Goal: Communication & Community: Answer question/provide support

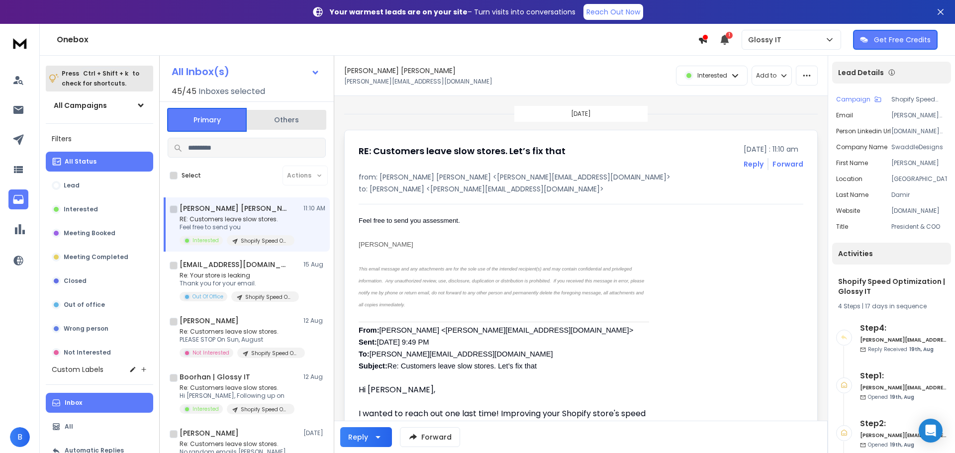
click at [426, 220] on span "Feel free to send you assessment." at bounding box center [409, 220] width 101 height 7
click at [456, 222] on span "Feel free to send you assessment." at bounding box center [409, 220] width 101 height 7
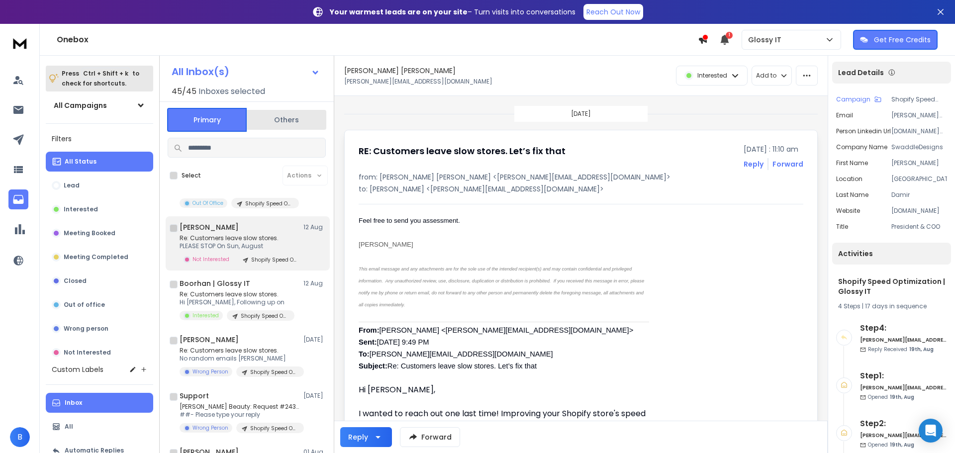
scroll to position [99, 0]
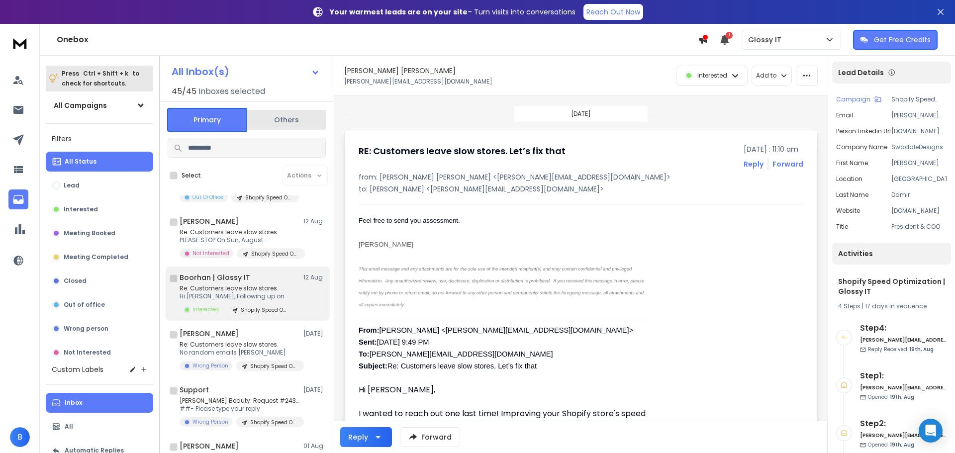
click at [260, 288] on p "Re: Customers leave slow stores." at bounding box center [237, 288] width 115 height 8
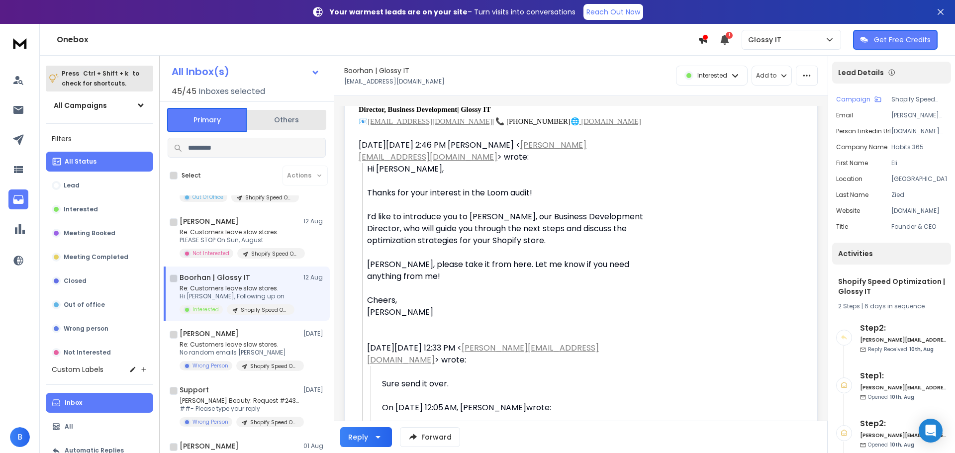
scroll to position [348, 0]
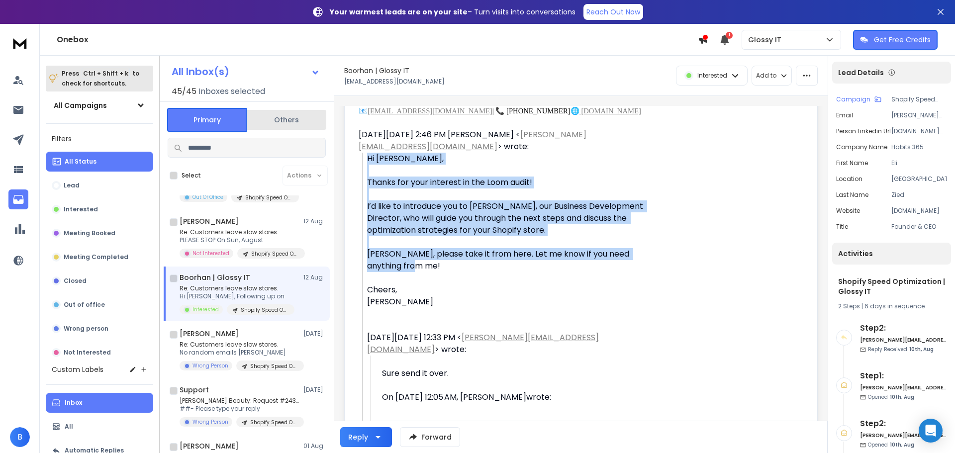
drag, startPoint x: 365, startPoint y: 181, endPoint x: 408, endPoint y: 295, distance: 122.1
click at [408, 295] on blockquote "Hi [PERSON_NAME], Thanks for your interest in the Loom audit! I’d like to intro…" at bounding box center [505, 451] width 287 height 597
copy blockquote "Hi [PERSON_NAME], Thanks for your interest in the Loom audit! I’d like to intro…"
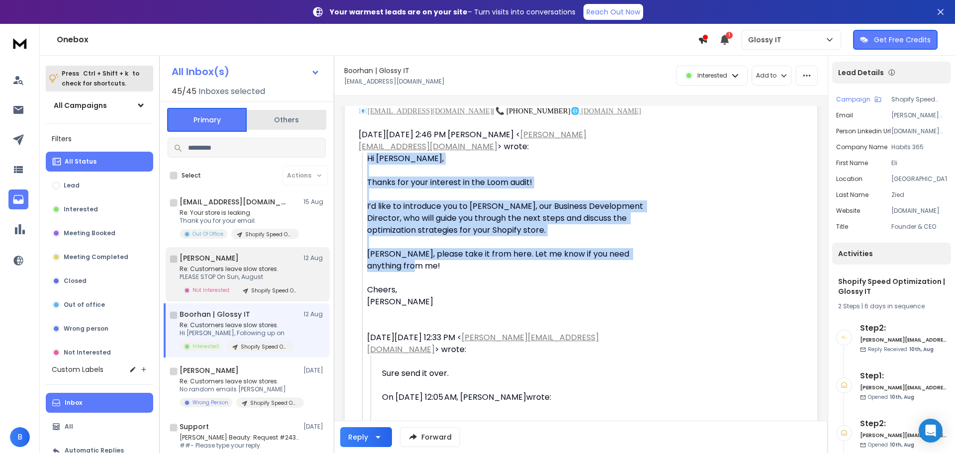
scroll to position [0, 0]
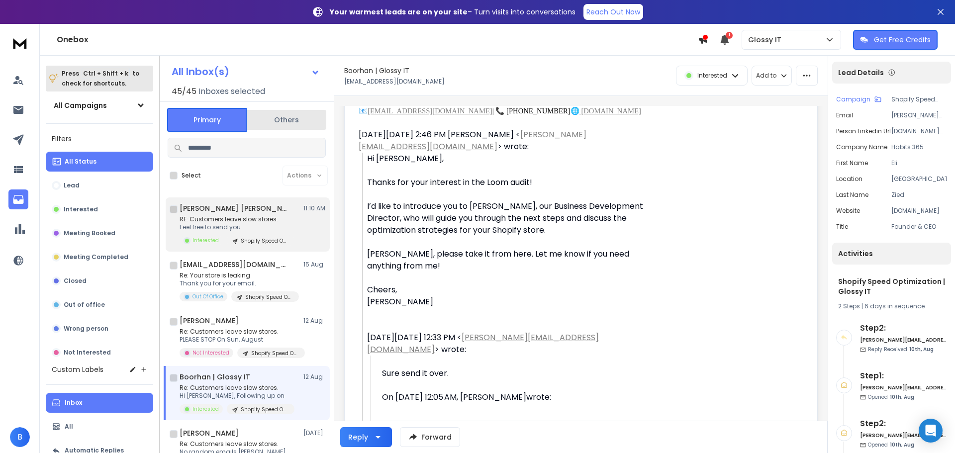
click at [244, 214] on div "[PERSON_NAME] [PERSON_NAME] 11:10 AM RE: Customers leave slow stores. Feel free…" at bounding box center [253, 224] width 146 height 42
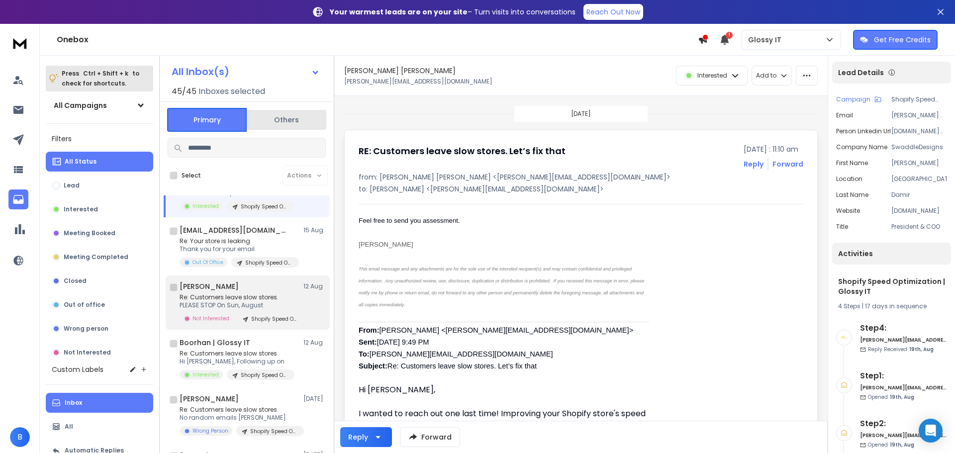
scroll to position [50, 0]
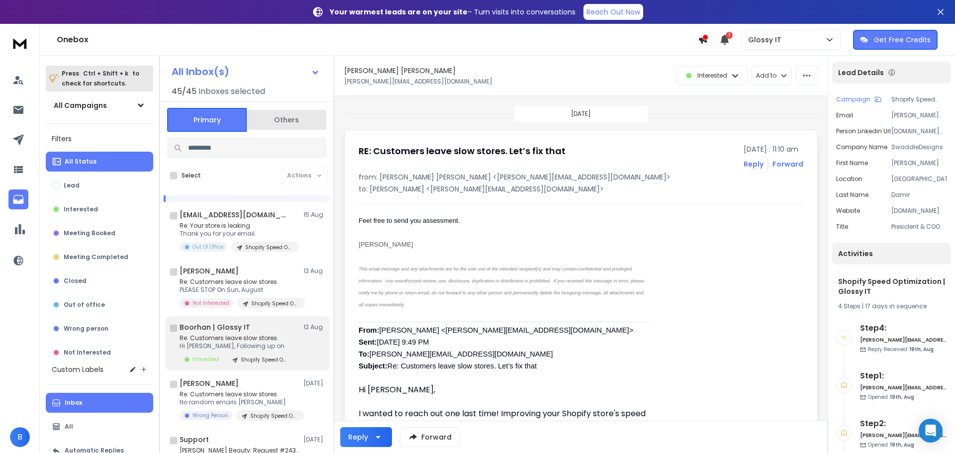
click at [255, 334] on div "Boorhan | Glossy IT [DATE] Re: Customers leave slow stores. Hi [PERSON_NAME], F…" at bounding box center [253, 343] width 146 height 42
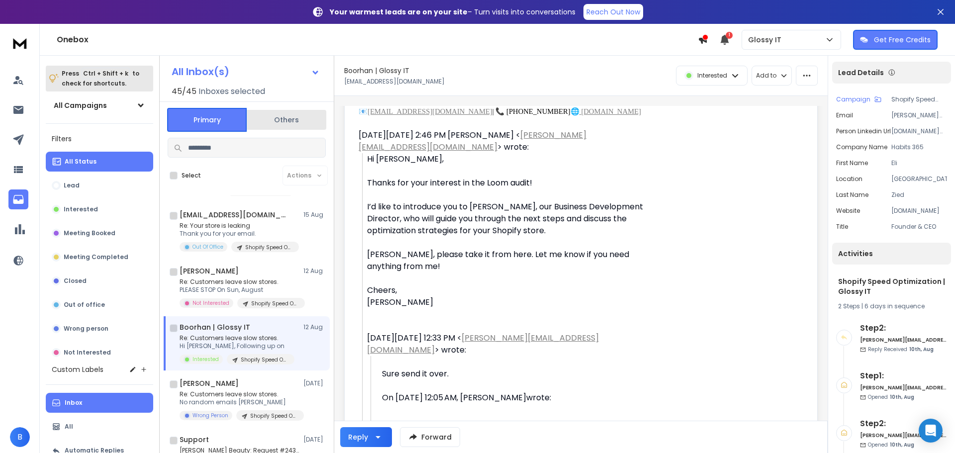
scroll to position [348, 0]
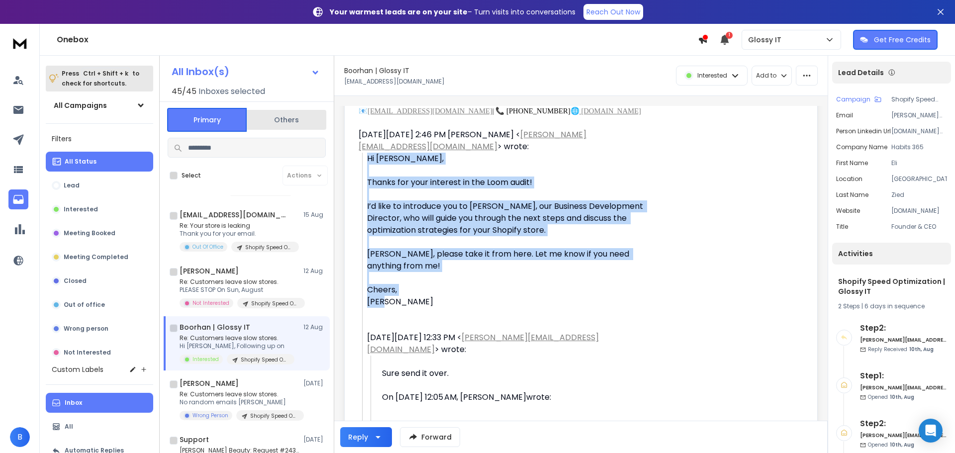
drag, startPoint x: 367, startPoint y: 183, endPoint x: 396, endPoint y: 327, distance: 147.0
click at [396, 327] on blockquote "Hi [PERSON_NAME], Thanks for your interest in the Loom audit! I’d like to intro…" at bounding box center [505, 451] width 287 height 597
copy blockquote "Hi [PERSON_NAME], Thanks for your interest in the Loom audit! I’d like to intro…"
click at [419, 236] on div "I’d like to introduce you to [PERSON_NAME], our Business Development Director, …" at bounding box center [508, 218] width 282 height 36
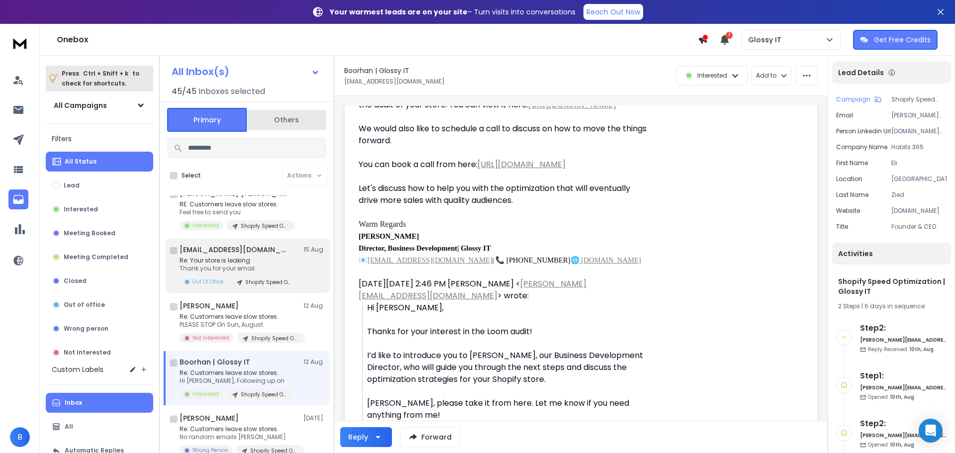
scroll to position [0, 0]
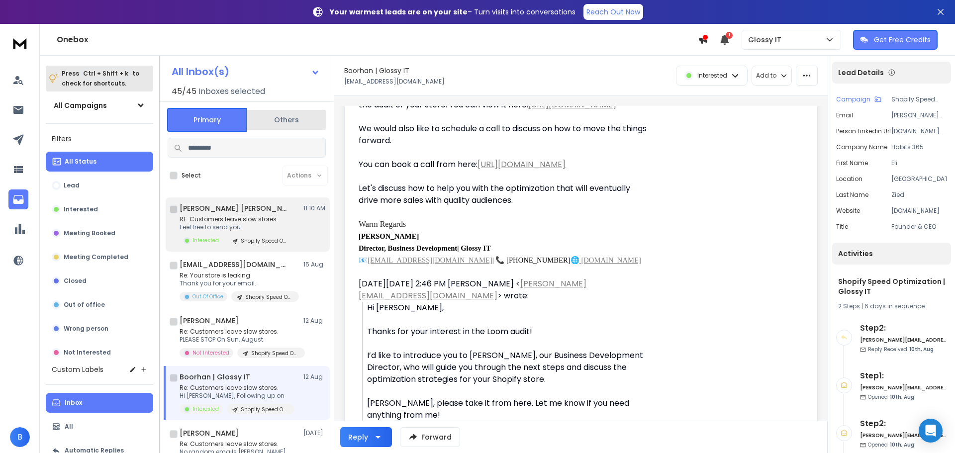
click at [250, 211] on div "[PERSON_NAME] [PERSON_NAME] 11:10 AM" at bounding box center [253, 208] width 146 height 10
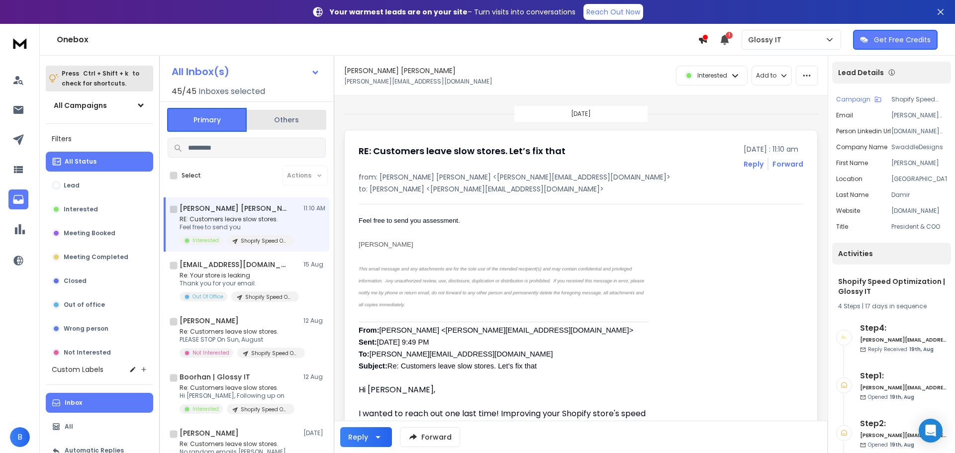
click at [749, 163] on button "Reply" at bounding box center [753, 164] width 20 height 10
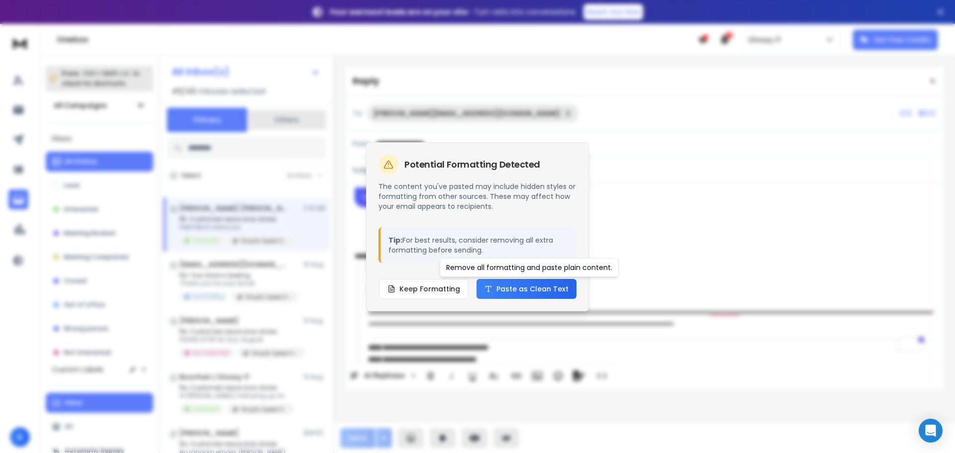
click at [528, 287] on button "Paste as Clean Text" at bounding box center [526, 289] width 100 height 20
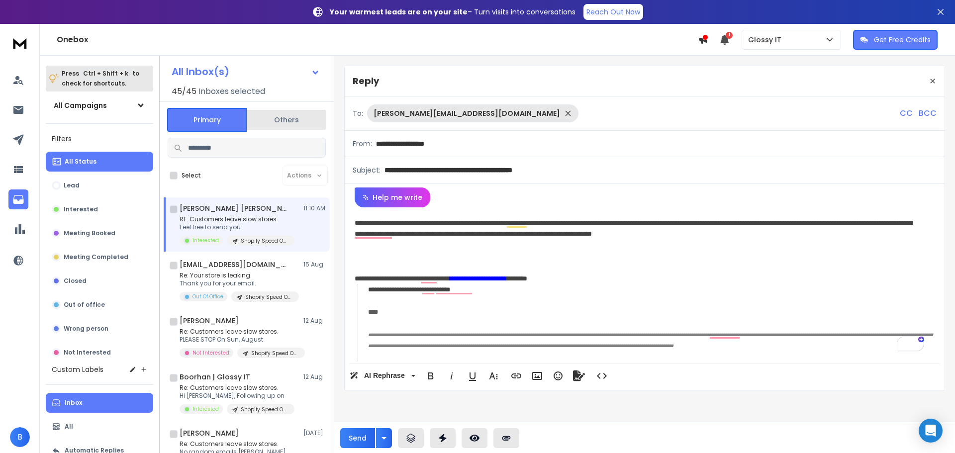
click at [376, 221] on div "**********" at bounding box center [639, 228] width 569 height 22
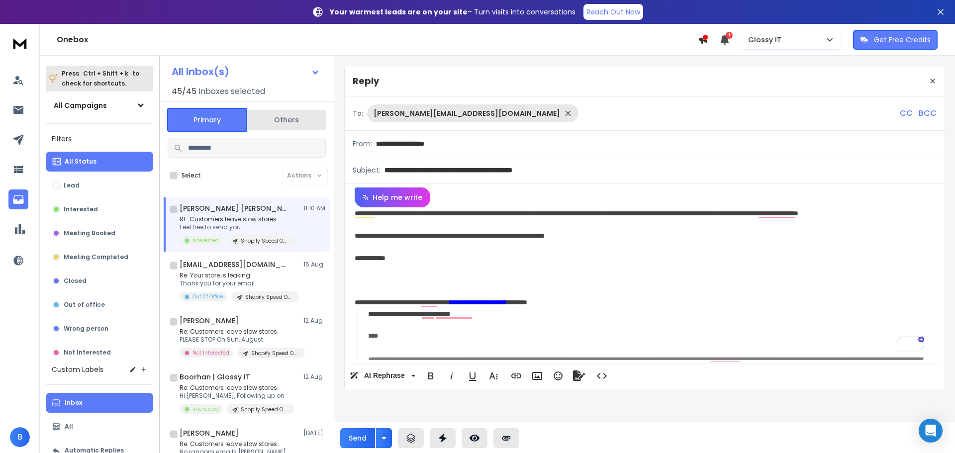
scroll to position [99, 0]
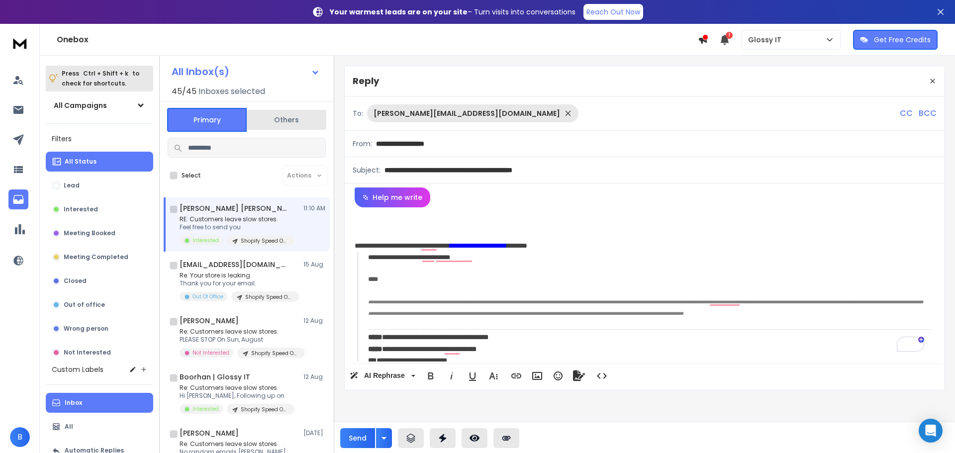
click at [381, 259] on span "**********" at bounding box center [409, 257] width 82 height 6
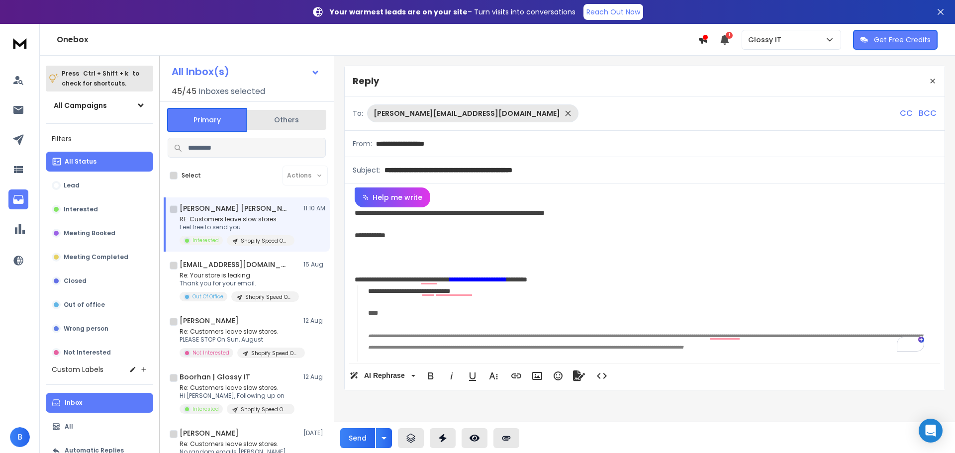
scroll to position [50, 0]
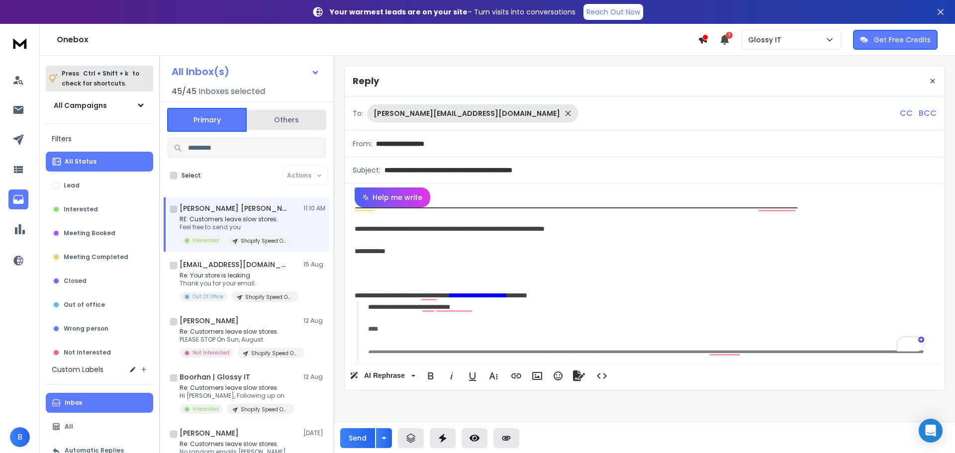
click at [404, 249] on div "**********" at bounding box center [639, 251] width 569 height 11
drag, startPoint x: 380, startPoint y: 253, endPoint x: 396, endPoint y: 250, distance: 16.8
click at [381, 253] on div "**********" at bounding box center [639, 251] width 569 height 11
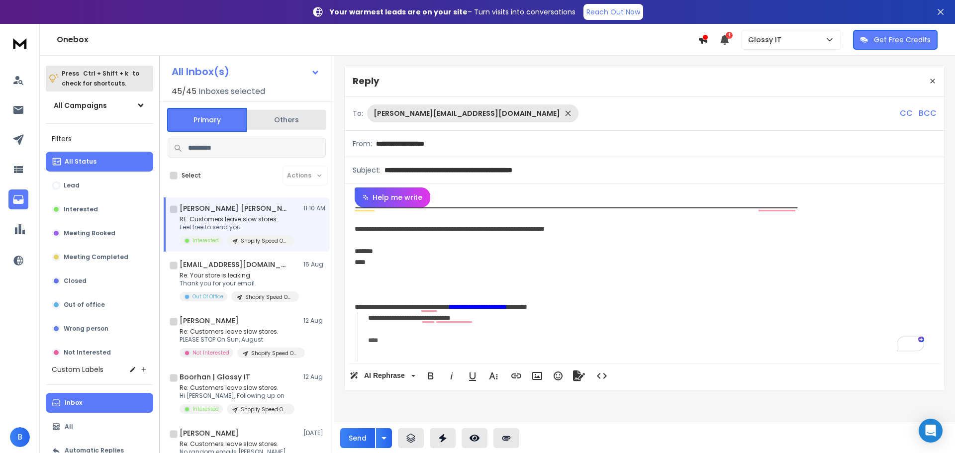
scroll to position [0, 0]
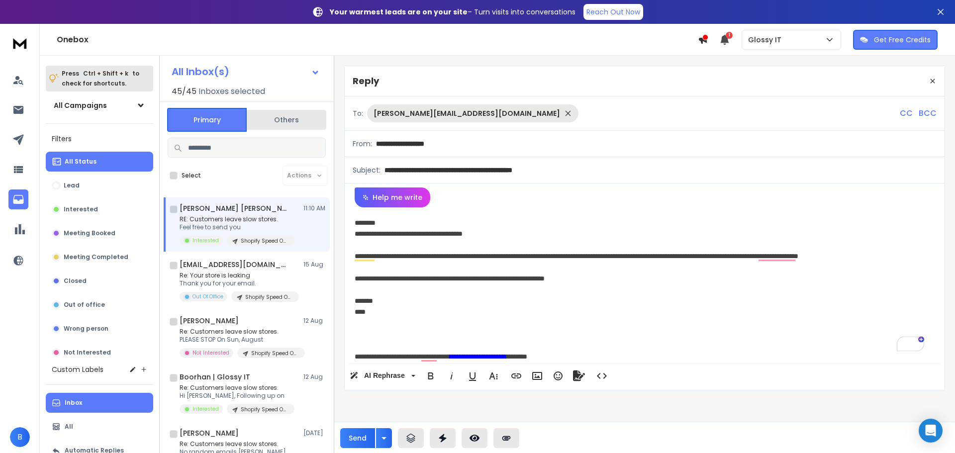
click at [385, 222] on div "********" at bounding box center [639, 222] width 569 height 11
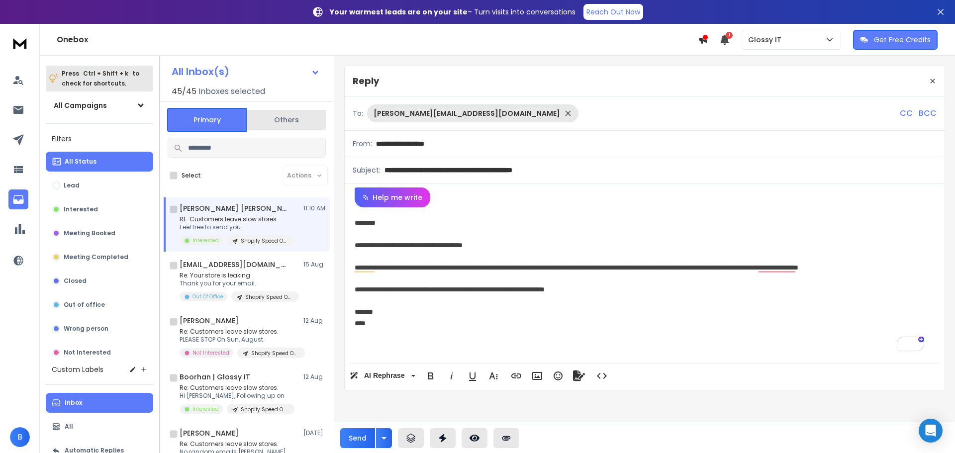
click at [906, 112] on p "CC" at bounding box center [906, 113] width 13 height 12
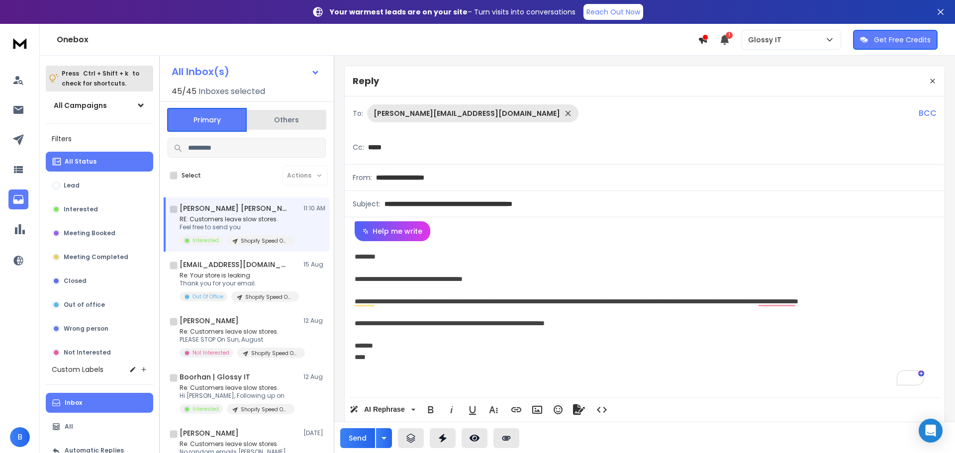
type input "**********"
click at [473, 280] on div "**********" at bounding box center [643, 318] width 597 height 154
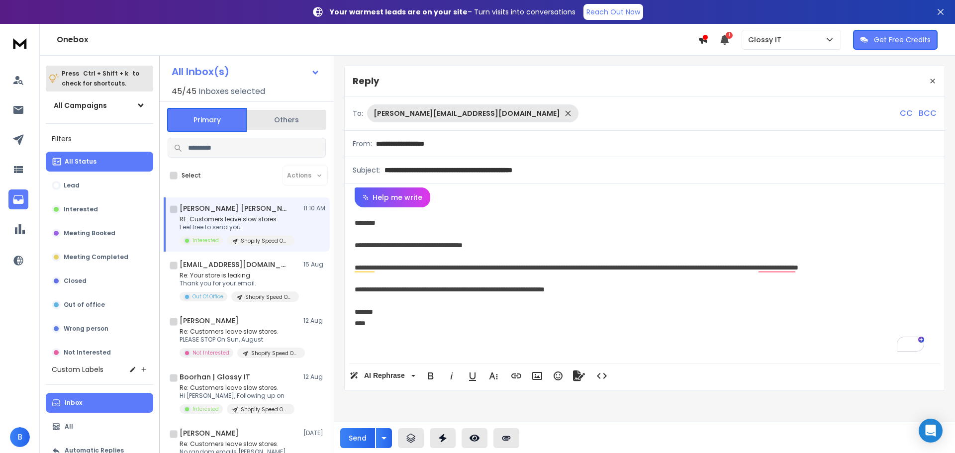
click at [396, 171] on input "**********" at bounding box center [660, 170] width 552 height 10
type input "**********"
click at [454, 247] on div "**********" at bounding box center [639, 245] width 569 height 11
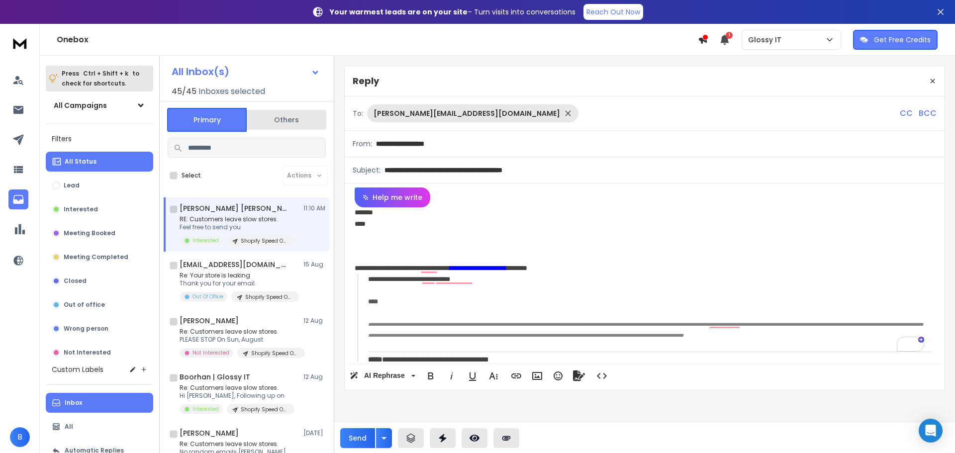
scroll to position [30, 0]
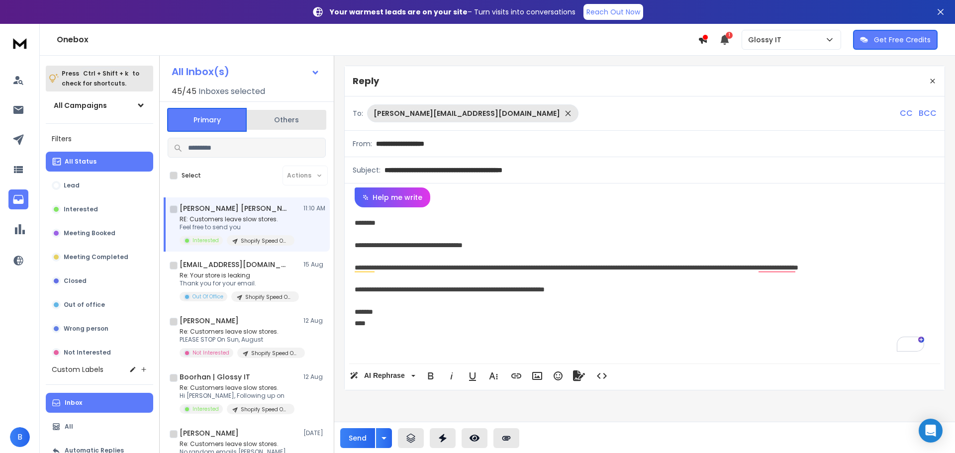
click at [396, 325] on div "****" at bounding box center [639, 323] width 569 height 11
click at [382, 339] on div "To enrich screen reader interactions, please activate Accessibility in Grammarl…" at bounding box center [643, 334] width 577 height 11
click at [593, 265] on div "**********" at bounding box center [639, 267] width 569 height 11
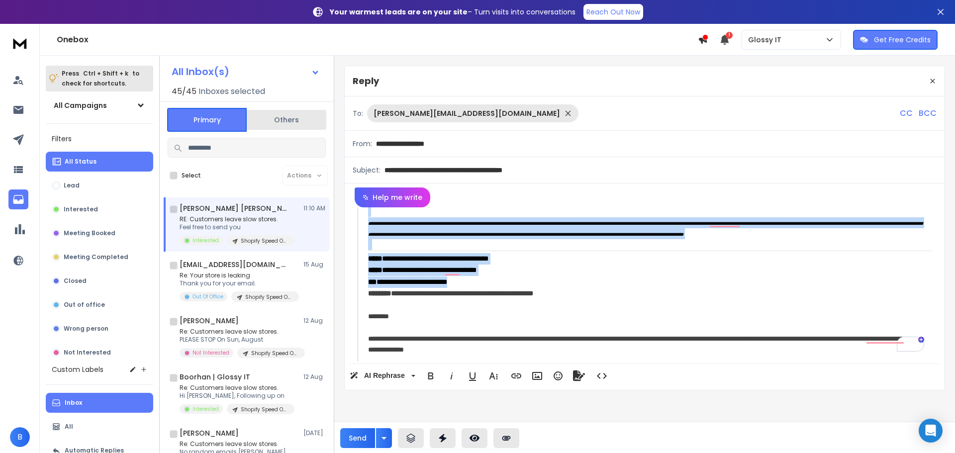
drag, startPoint x: 498, startPoint y: 358, endPoint x: 528, endPoint y: 288, distance: 76.4
click at [528, 288] on div "**********" at bounding box center [643, 284] width 597 height 154
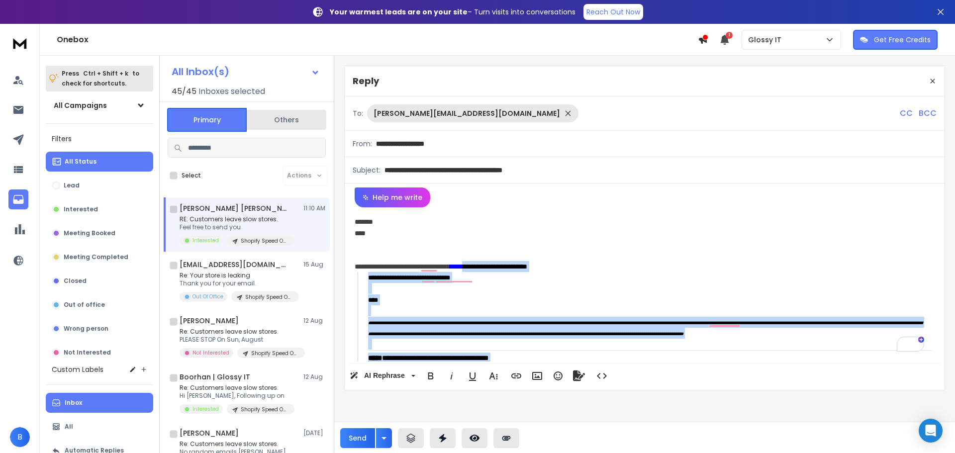
click at [509, 293] on p "To enrich screen reader interactions, please activate Accessibility in Grammarl…" at bounding box center [649, 288] width 563 height 11
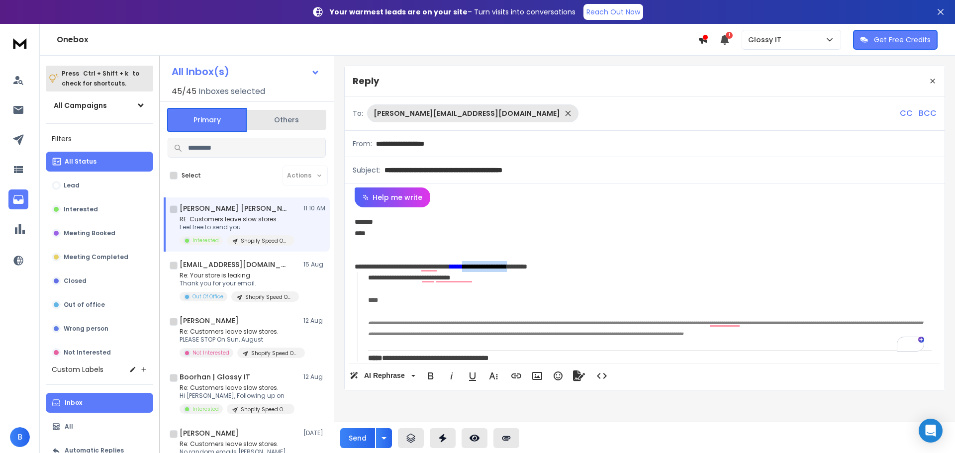
drag, startPoint x: 497, startPoint y: 267, endPoint x: 561, endPoint y: 268, distance: 63.7
click at [507, 268] on link "**********" at bounding box center [478, 266] width 57 height 7
copy link "**********"
drag, startPoint x: 517, startPoint y: 268, endPoint x: 464, endPoint y: 241, distance: 59.6
click at [464, 241] on div "To enrich screen reader interactions, please activate Accessibility in Grammarl…" at bounding box center [643, 244] width 577 height 11
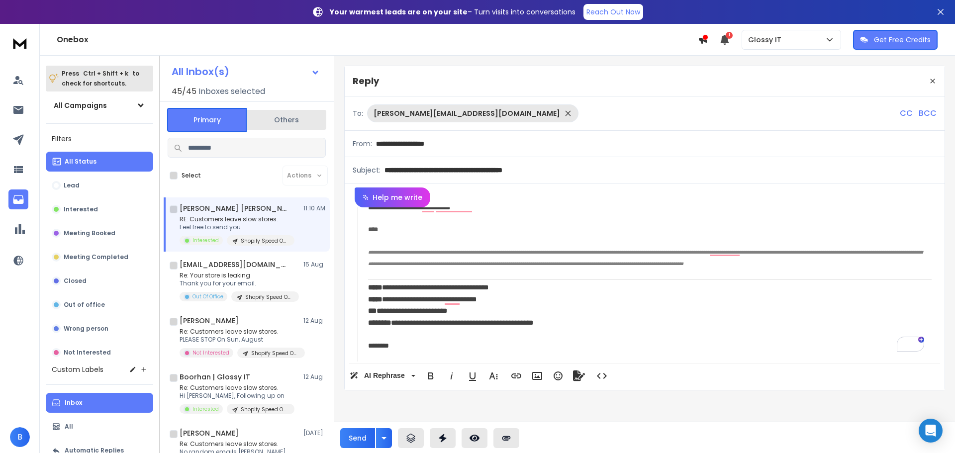
click at [491, 302] on p "**********" at bounding box center [649, 305] width 563 height 47
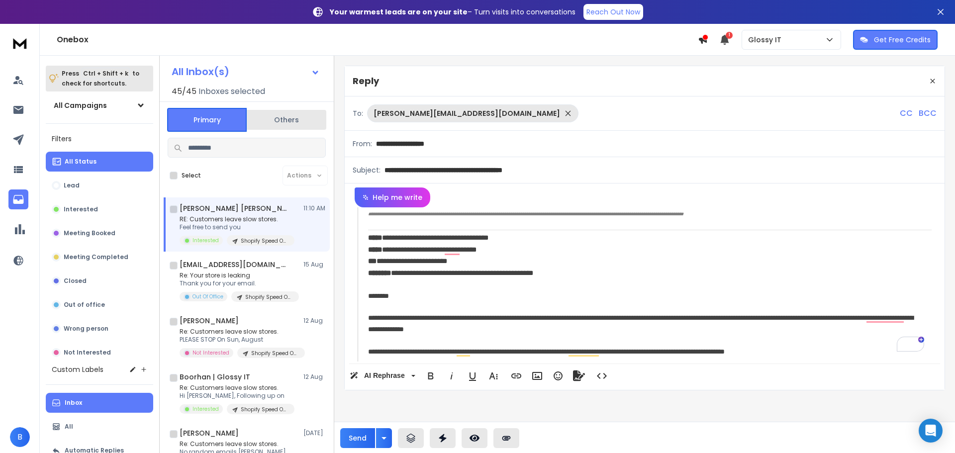
click at [466, 250] on span "**********" at bounding box center [450, 255] width 165 height 42
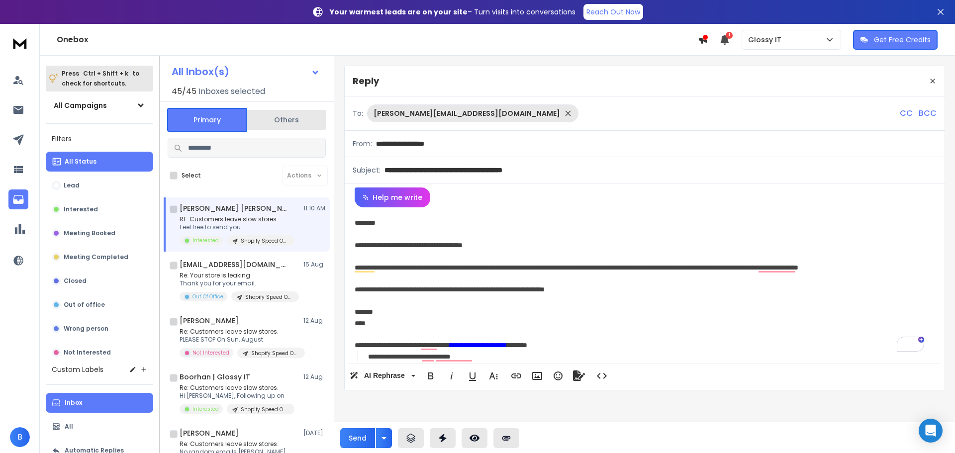
click at [381, 439] on icon "button" at bounding box center [384, 438] width 12 height 12
click at [377, 414] on p "Send Later" at bounding box center [373, 413] width 37 height 10
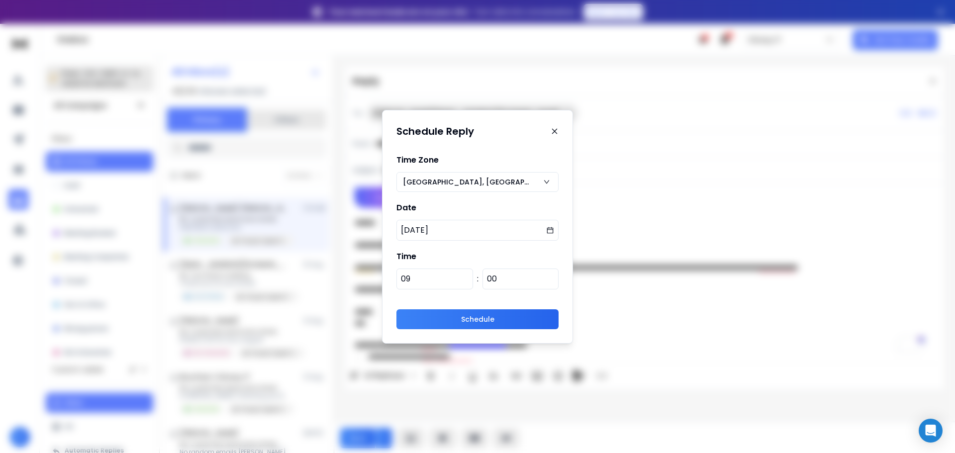
click at [428, 229] on p "[DATE]" at bounding box center [414, 230] width 27 height 12
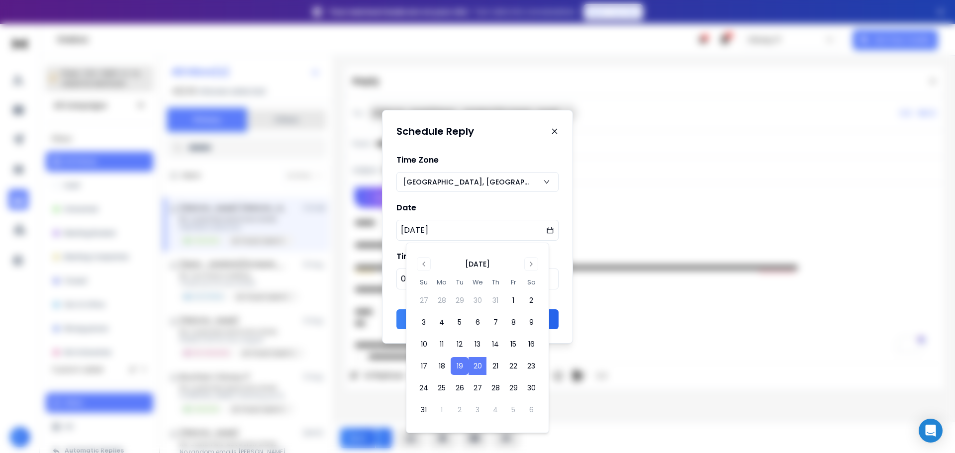
click at [461, 363] on button "19" at bounding box center [460, 366] width 18 height 18
click at [502, 205] on h1 "Date" at bounding box center [477, 208] width 162 height 12
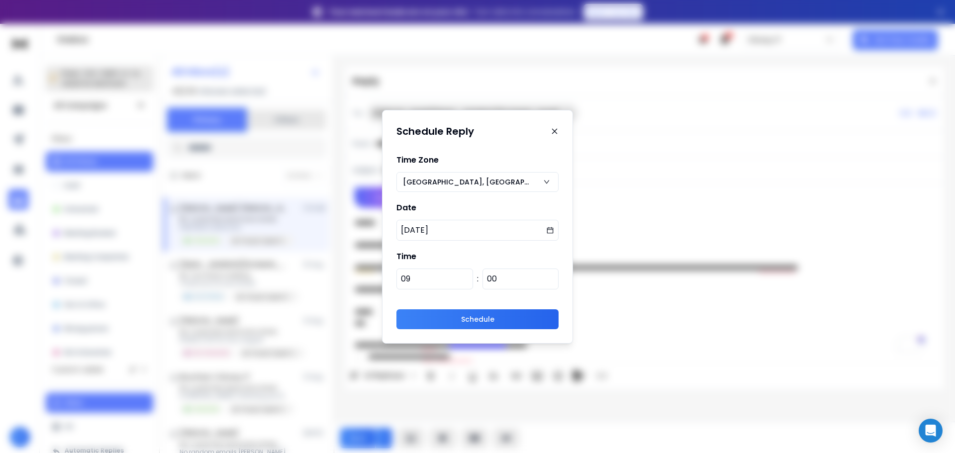
click at [409, 279] on div "09" at bounding box center [405, 279] width 9 height 12
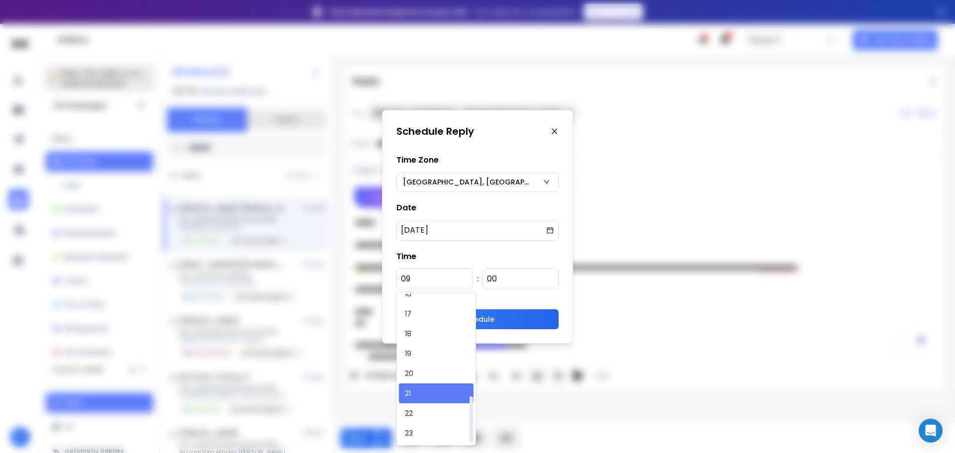
click at [414, 391] on div "21" at bounding box center [436, 393] width 75 height 20
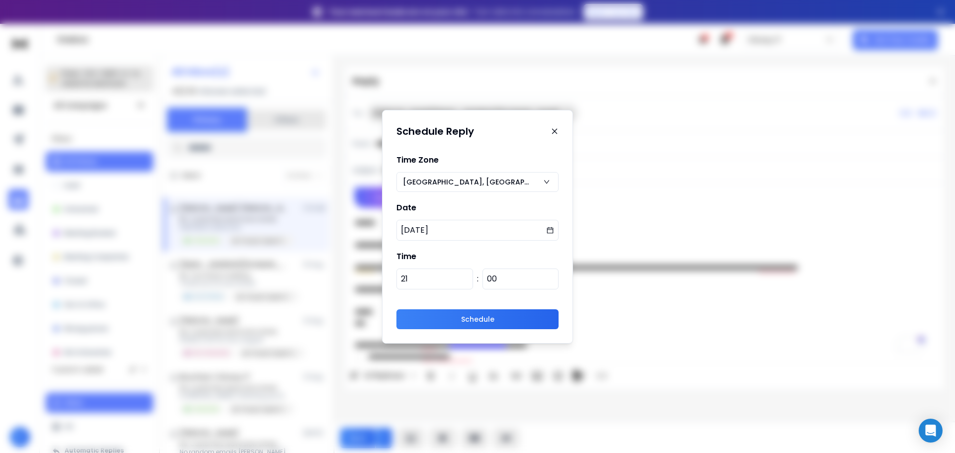
click at [493, 279] on div "00" at bounding box center [492, 279] width 10 height 12
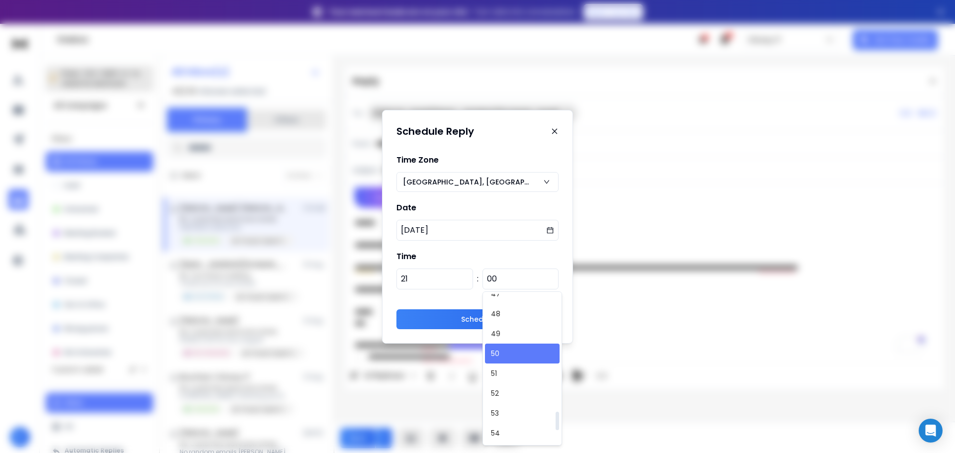
click at [501, 354] on p "50" at bounding box center [495, 354] width 12 height 14
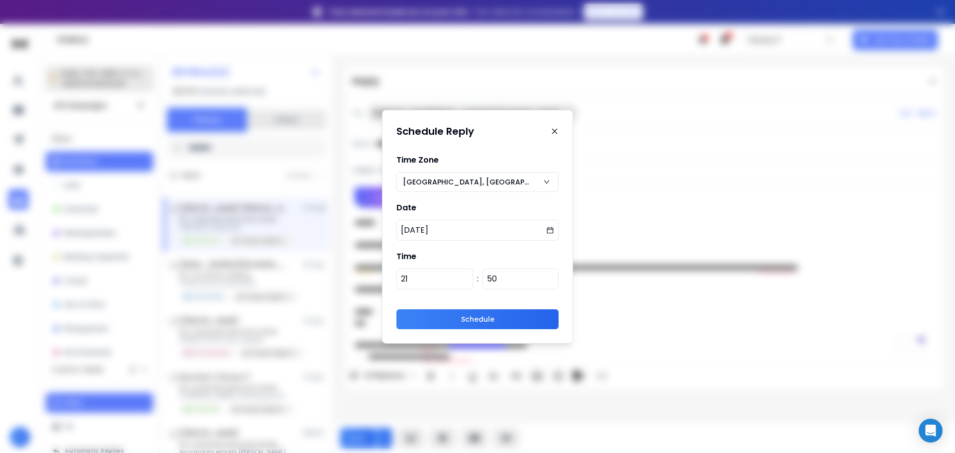
click at [556, 130] on icon at bounding box center [554, 130] width 5 height 5
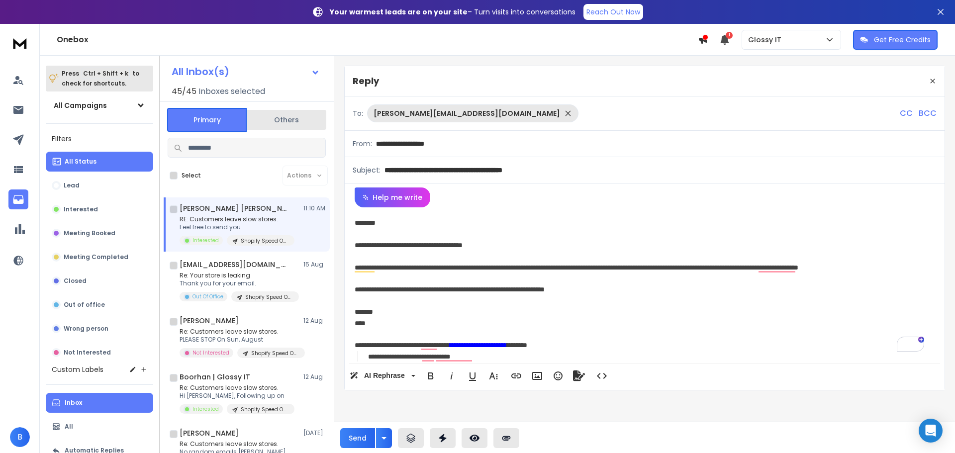
click at [382, 439] on icon "button" at bounding box center [384, 438] width 12 height 12
click at [379, 412] on p "Send Later" at bounding box center [373, 413] width 37 height 10
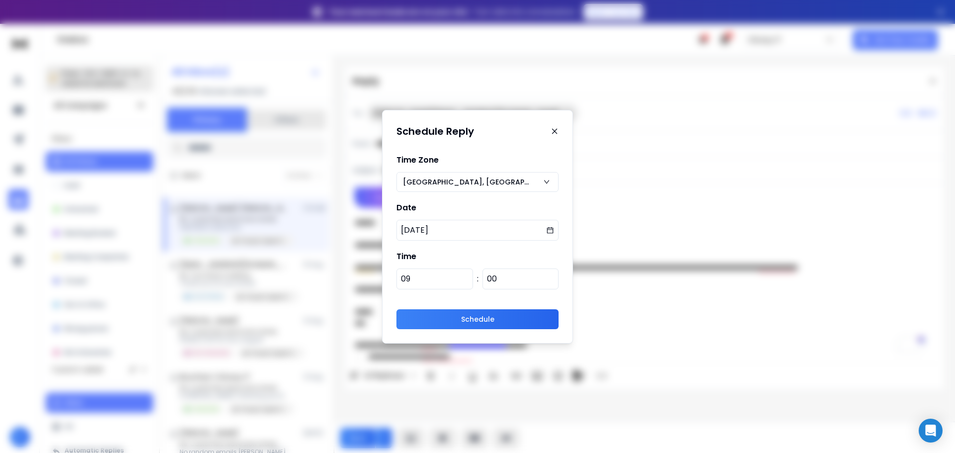
click at [428, 226] on p "[DATE]" at bounding box center [414, 230] width 27 height 12
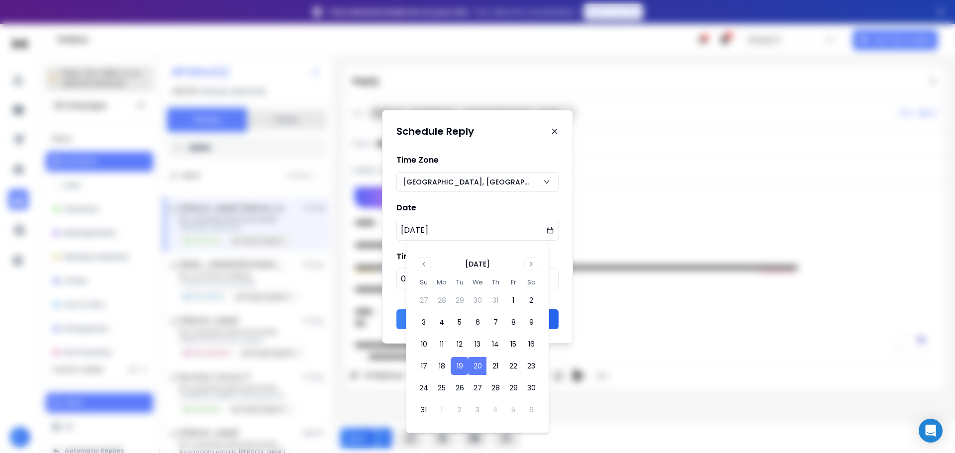
click at [459, 363] on button "19" at bounding box center [460, 366] width 18 height 18
click at [555, 258] on h1 "Time" at bounding box center [477, 257] width 162 height 12
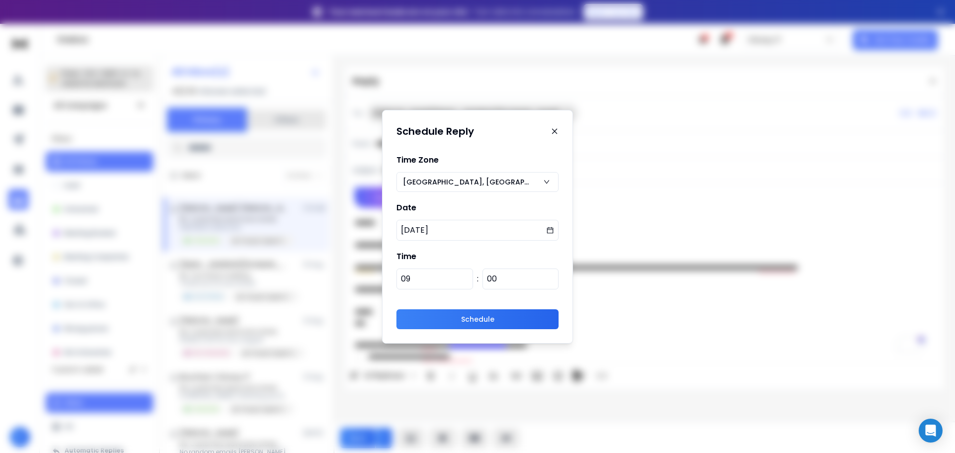
click at [418, 277] on div "09" at bounding box center [434, 279] width 77 height 21
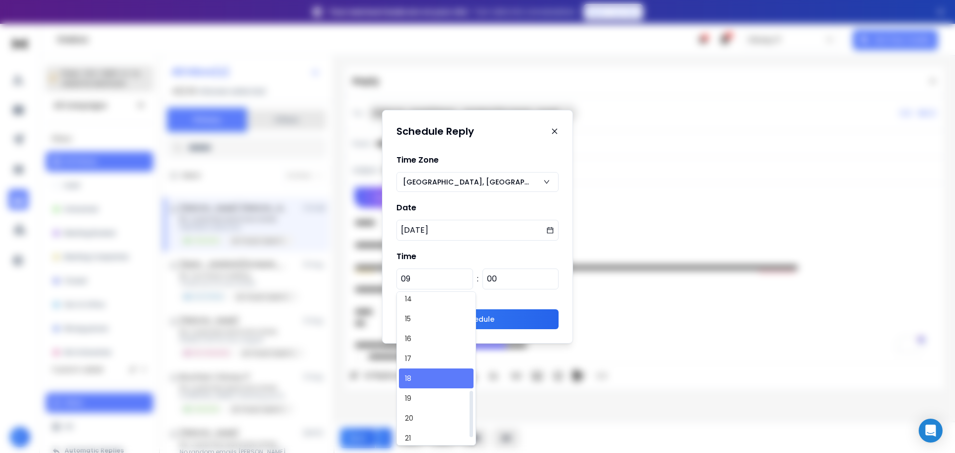
scroll to position [328, 0]
click at [416, 392] on div "21" at bounding box center [436, 393] width 75 height 20
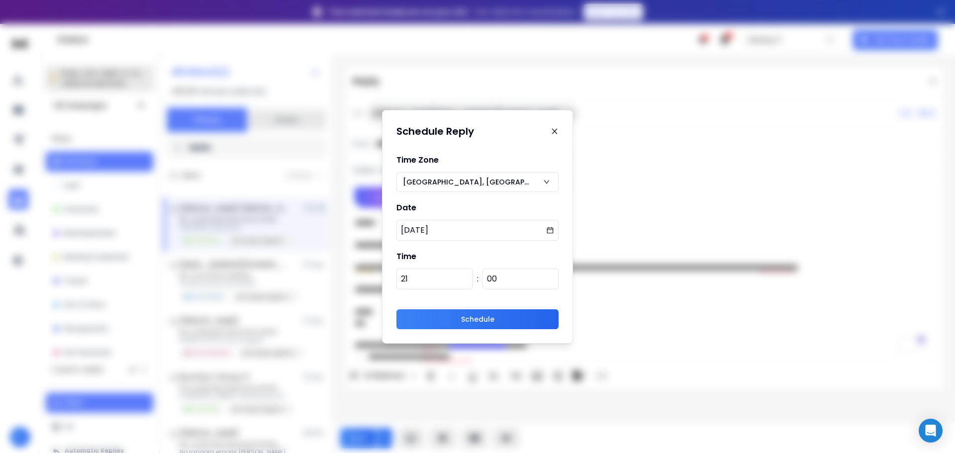
click at [489, 279] on div "00" at bounding box center [492, 279] width 10 height 12
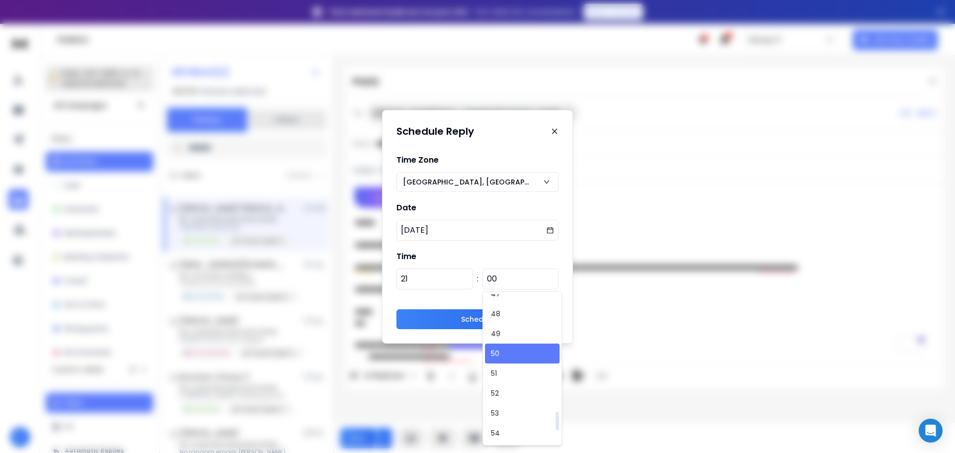
click at [503, 351] on div "50" at bounding box center [522, 354] width 75 height 20
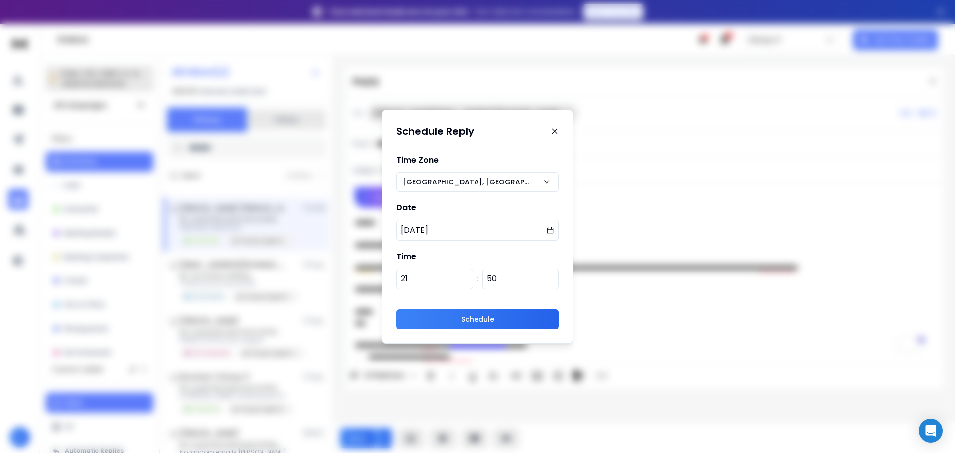
click at [465, 315] on div "Schedule" at bounding box center [477, 319] width 162 height 20
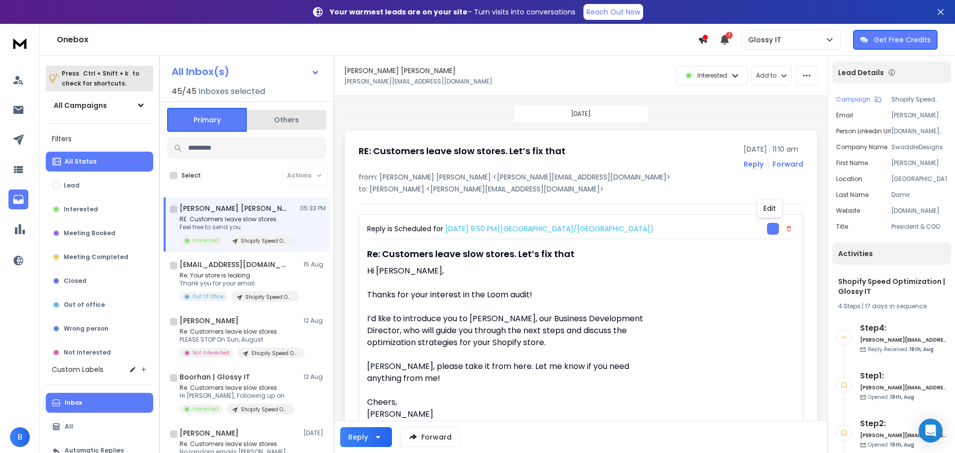
click at [770, 231] on icon at bounding box center [772, 228] width 5 height 5
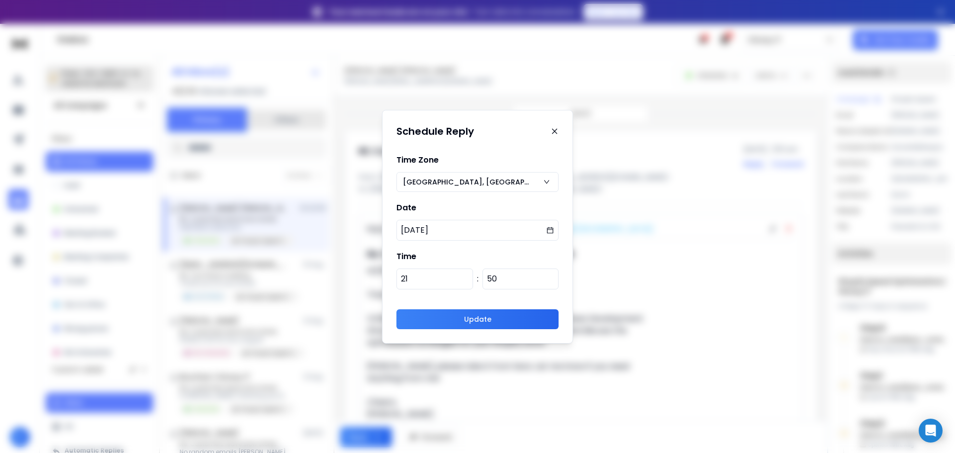
click at [554, 132] on icon at bounding box center [554, 131] width 8 height 8
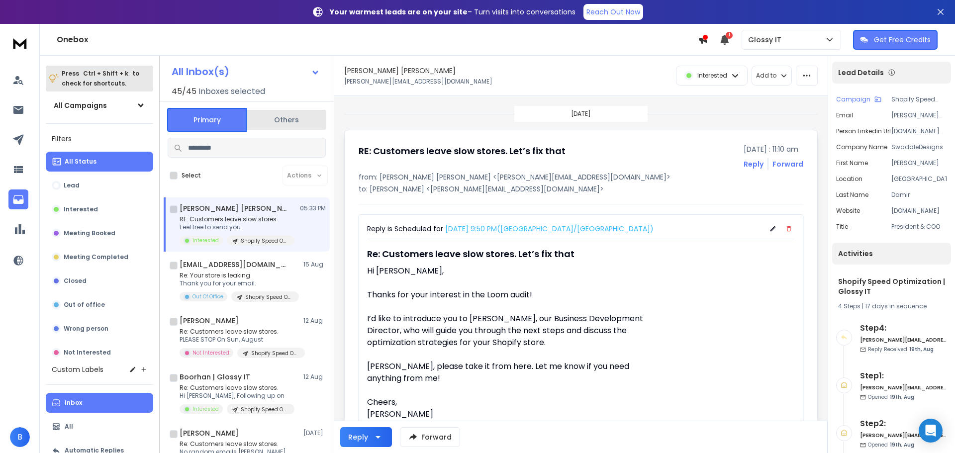
click at [485, 227] on span "[DATE] 9:50 PM ( [GEOGRAPHIC_DATA]/[GEOGRAPHIC_DATA] )" at bounding box center [548, 229] width 210 height 10
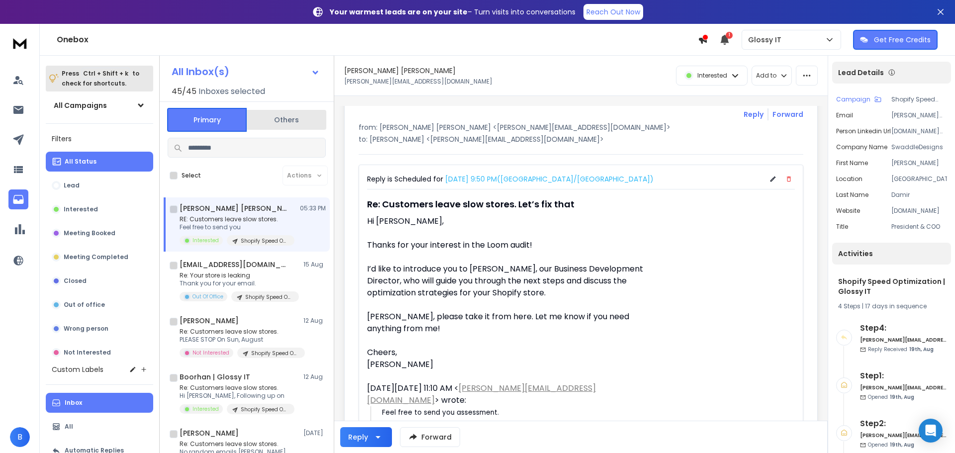
scroll to position [0, 0]
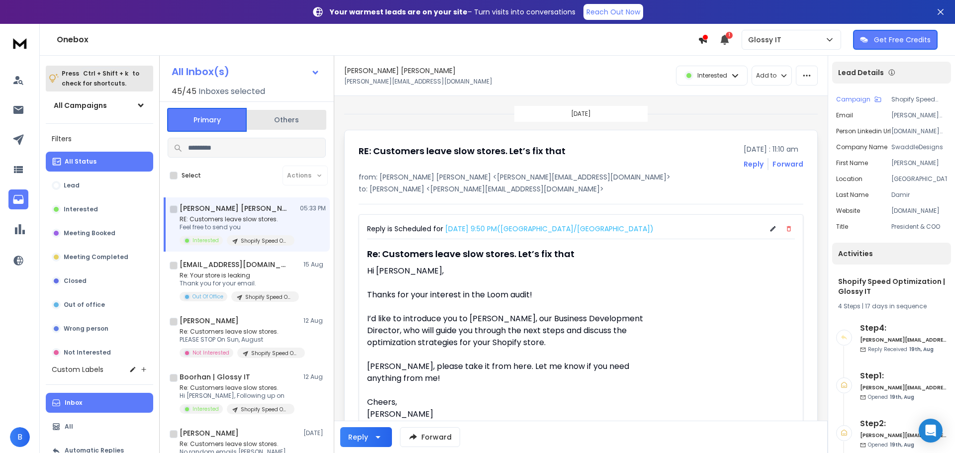
click at [443, 296] on div "Thanks for your interest in the Loom audit!" at bounding box center [512, 295] width 290 height 12
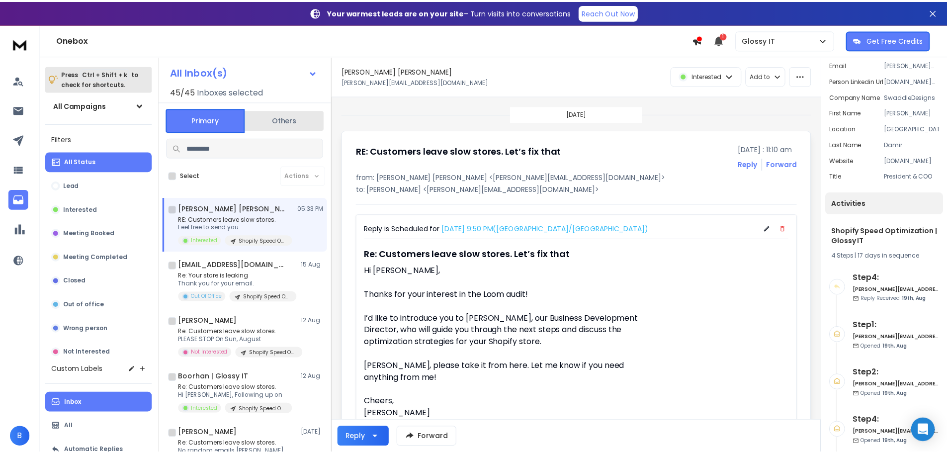
scroll to position [50, 0]
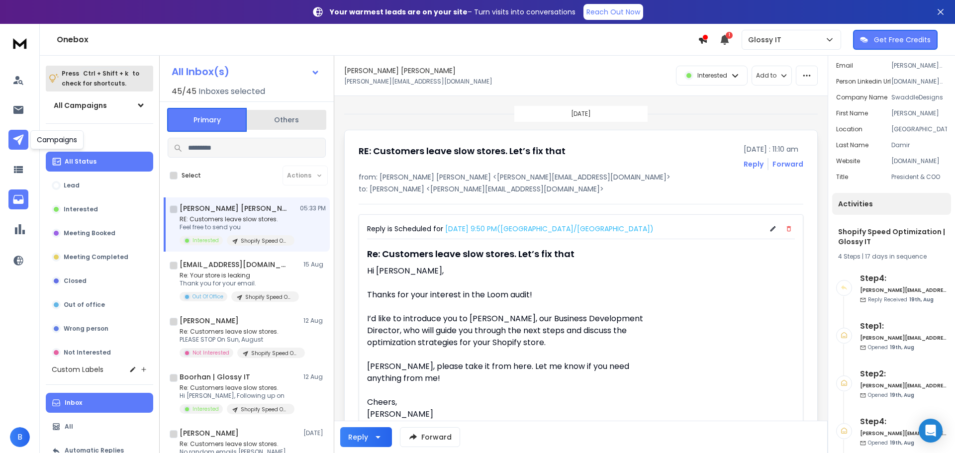
click at [21, 139] on icon at bounding box center [18, 139] width 10 height 10
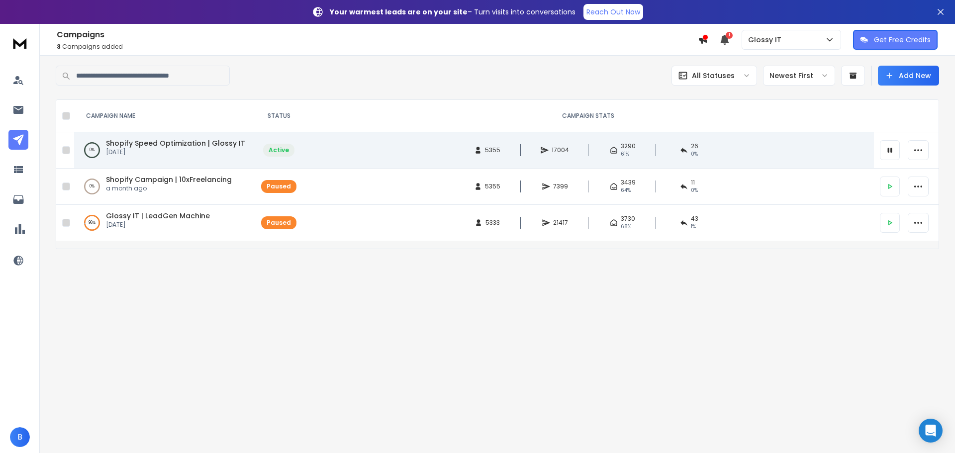
click at [215, 141] on span "Shopify Speed Optimization | Glossy IT" at bounding box center [175, 143] width 139 height 10
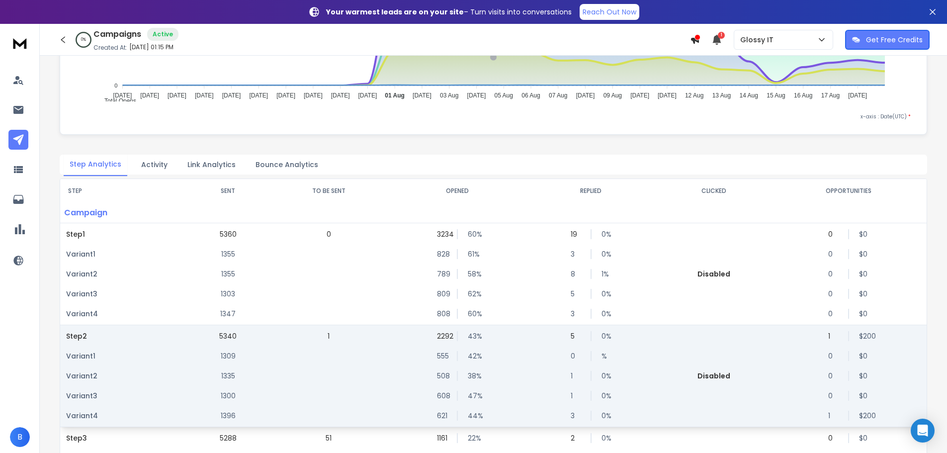
scroll to position [359, 0]
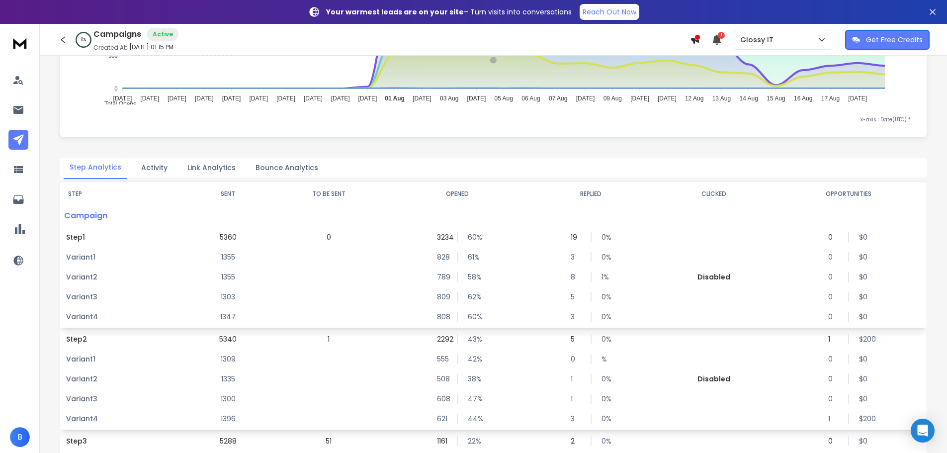
click at [297, 167] on button "Bounce Analytics" at bounding box center [287, 168] width 75 height 22
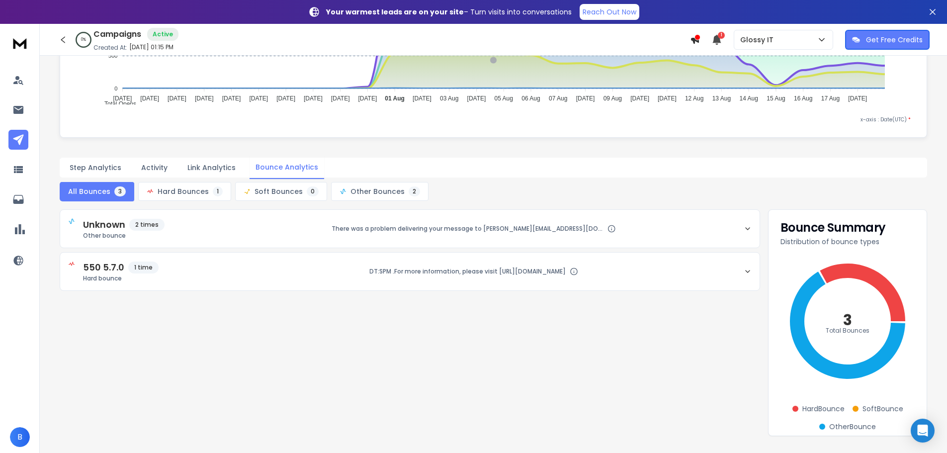
click at [749, 268] on icon "button" at bounding box center [748, 272] width 8 height 8
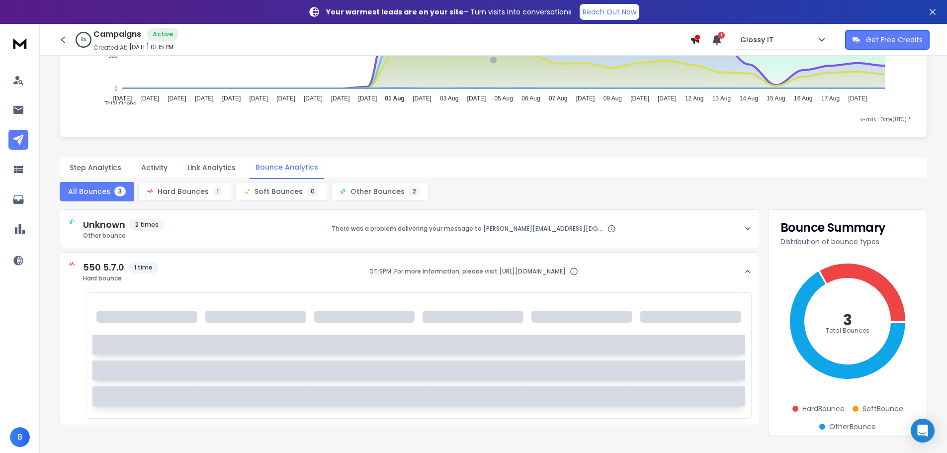
click at [745, 270] on icon "button" at bounding box center [748, 272] width 8 height 8
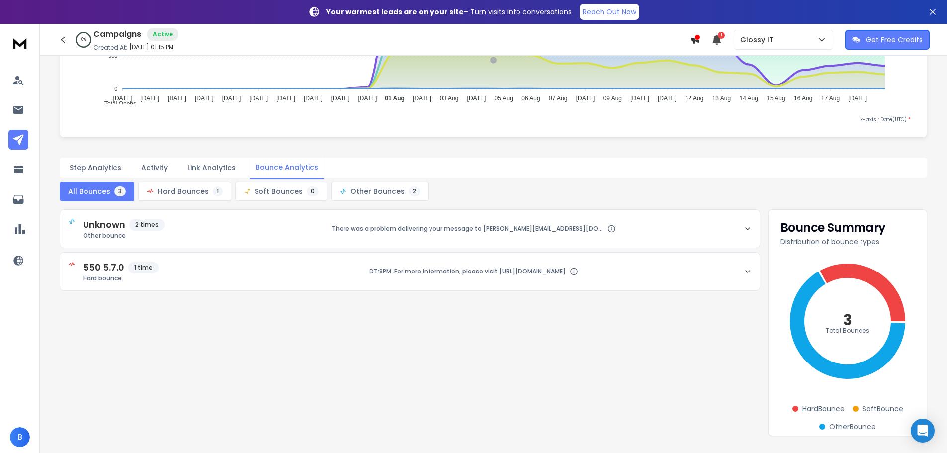
click at [749, 228] on icon "button" at bounding box center [748, 229] width 8 height 8
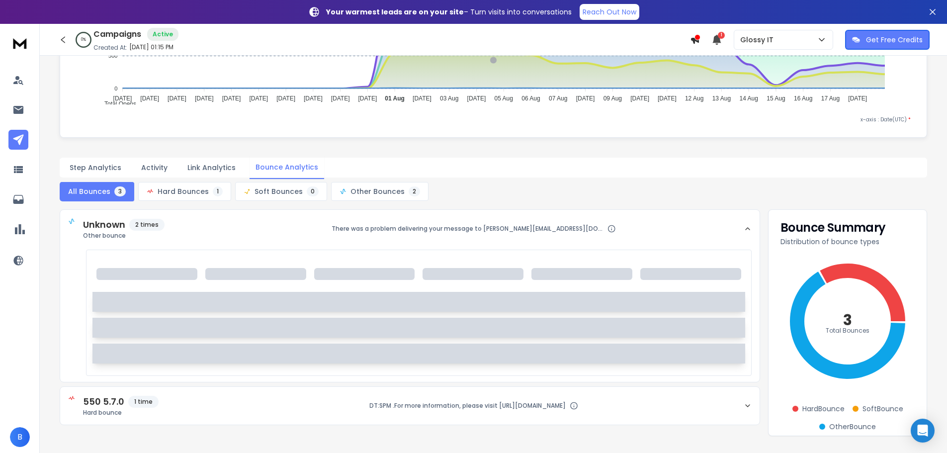
click at [750, 404] on icon "button" at bounding box center [748, 406] width 8 height 8
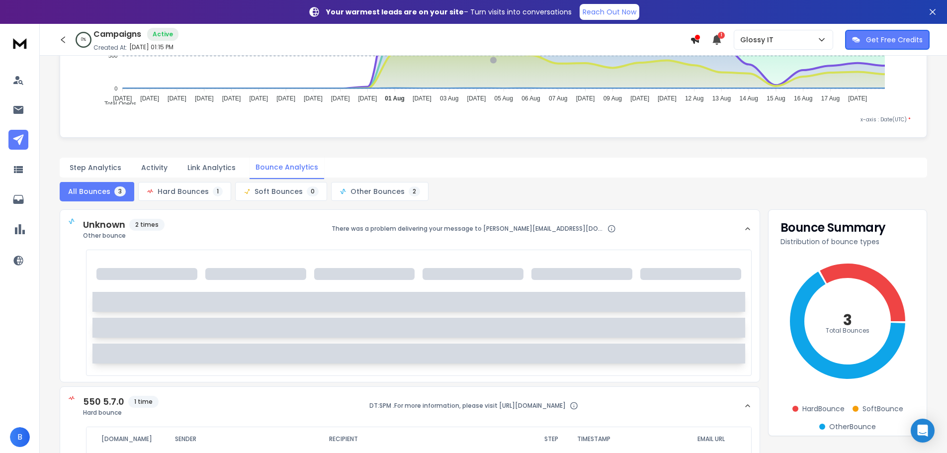
click at [745, 226] on icon "button" at bounding box center [748, 229] width 8 height 8
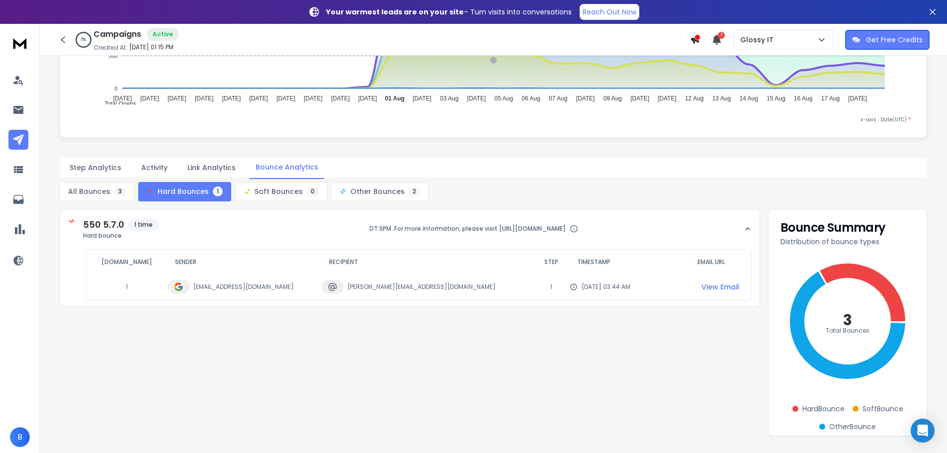
click at [190, 191] on span "Hard Bounces" at bounding box center [183, 191] width 51 height 10
click at [371, 193] on span "Other Bounces" at bounding box center [378, 191] width 54 height 10
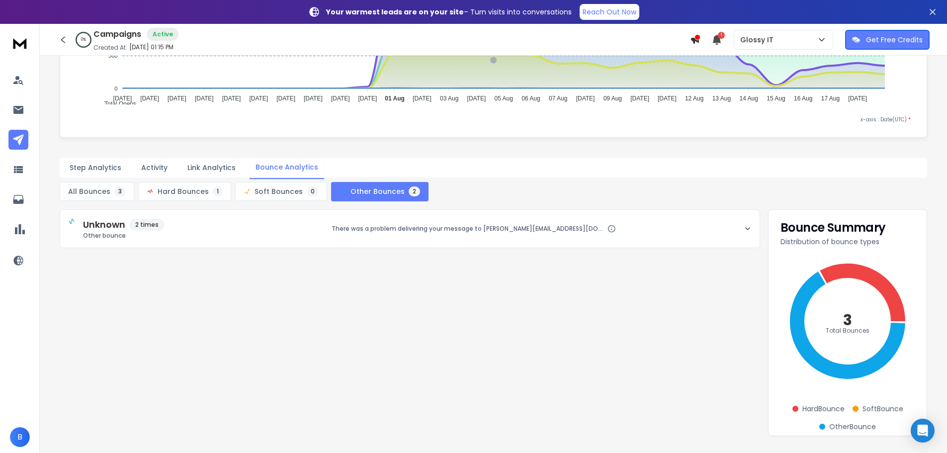
click at [440, 145] on div "Leads Contacted 5360 Open Rate 61.36 % 3290 Total Click Rate Disabled Know More…" at bounding box center [494, 122] width 868 height 638
click at [359, 324] on div "All Bounces 3 Hard Bounces 1 Soft Bounces 0 Other Bounces 2 Unknown 2 times Oth…" at bounding box center [410, 309] width 701 height 255
click at [368, 347] on div "All Bounces 3 Hard Bounces 1 Soft Bounces 0 Other Bounces 2 Unknown 2 times Oth…" at bounding box center [410, 309] width 701 height 255
